Goal: Find specific page/section: Find specific page/section

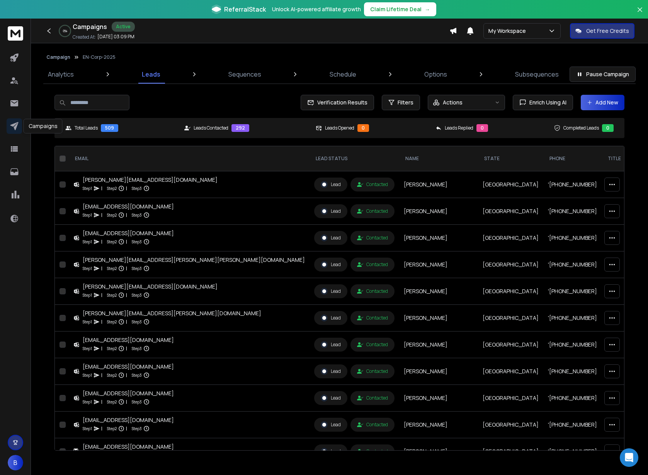
click at [12, 124] on icon at bounding box center [14, 125] width 9 height 9
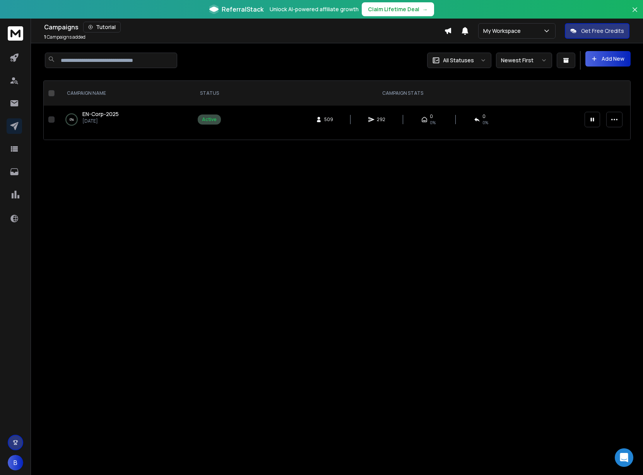
click at [119, 113] on div "0 % EN-Corp-2025 2 days ago" at bounding box center [125, 119] width 120 height 19
